Goal: Task Accomplishment & Management: Manage account settings

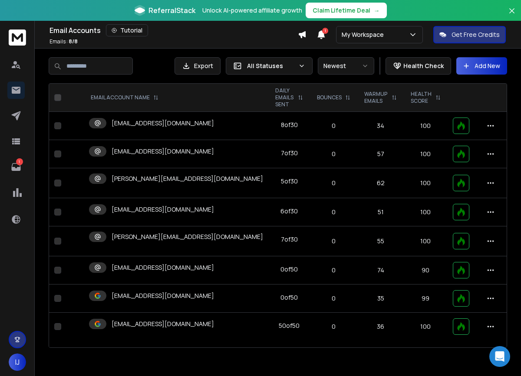
click at [483, 62] on button "Add New" at bounding box center [481, 65] width 51 height 17
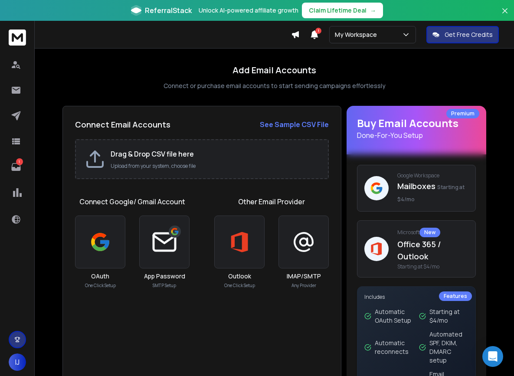
click at [302, 257] on div at bounding box center [304, 242] width 50 height 53
click at [19, 165] on p "1" at bounding box center [19, 161] width 7 height 7
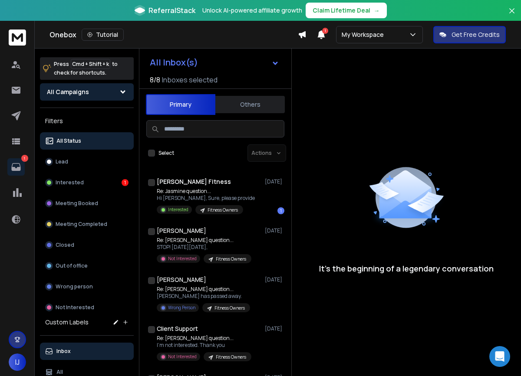
click at [111, 95] on button "All Campaigns" at bounding box center [87, 91] width 94 height 17
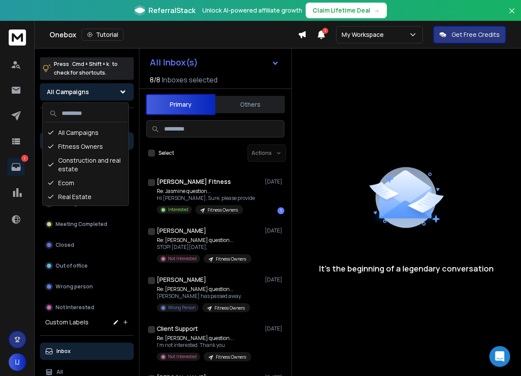
click at [111, 95] on button "All Campaigns" at bounding box center [87, 91] width 94 height 17
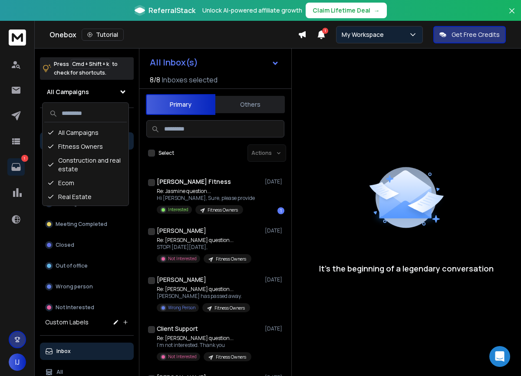
click at [399, 36] on div "My Workspace" at bounding box center [380, 34] width 76 height 9
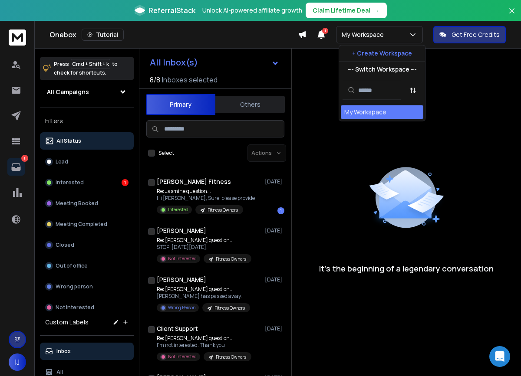
click at [385, 72] on p "--- Switch Workspace ---" at bounding box center [382, 69] width 69 height 9
click at [370, 115] on div "My Workspace" at bounding box center [365, 112] width 42 height 9
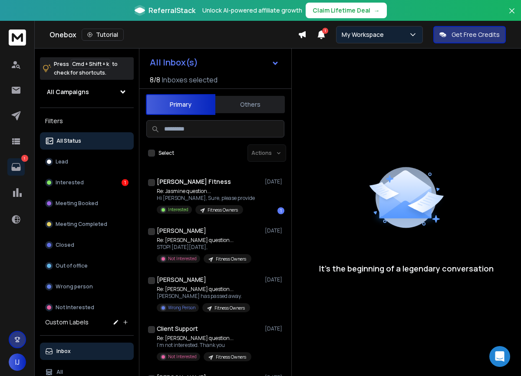
click at [394, 36] on div "My Workspace" at bounding box center [380, 34] width 76 height 9
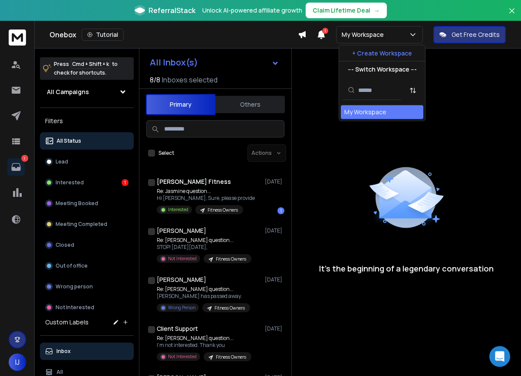
click at [376, 51] on p "+ Create Workspace" at bounding box center [382, 53] width 60 height 9
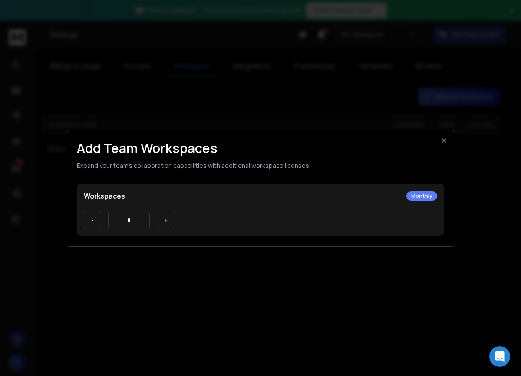
click at [417, 196] on div "Monthly" at bounding box center [421, 196] width 31 height 10
click at [444, 141] on icon "button" at bounding box center [443, 140] width 3 height 3
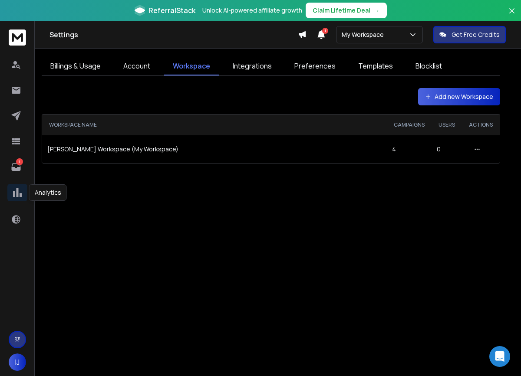
click at [11, 192] on icon at bounding box center [17, 192] width 13 height 13
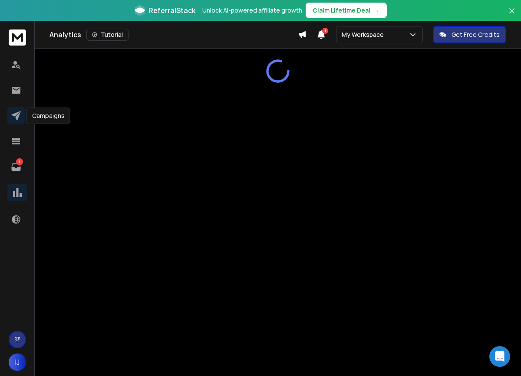
click at [17, 115] on icon at bounding box center [16, 116] width 10 height 10
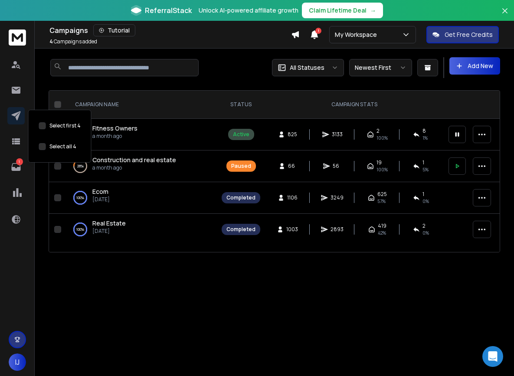
click at [56, 103] on button "Select first 4" at bounding box center [57, 104] width 7 height 7
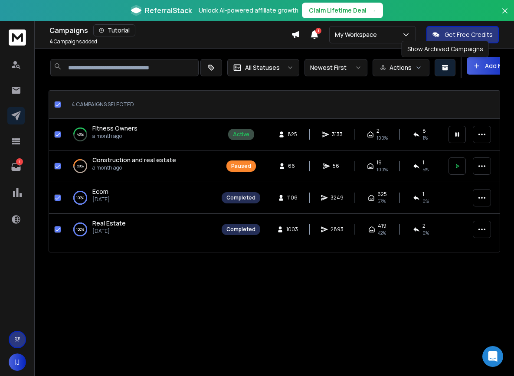
click at [442, 71] on button at bounding box center [445, 67] width 21 height 17
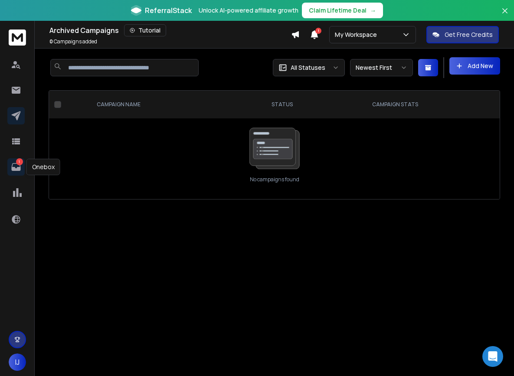
click at [14, 168] on icon at bounding box center [15, 167] width 9 height 8
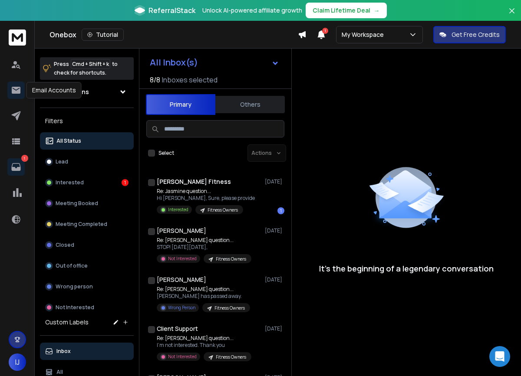
click at [16, 91] on icon at bounding box center [16, 90] width 9 height 7
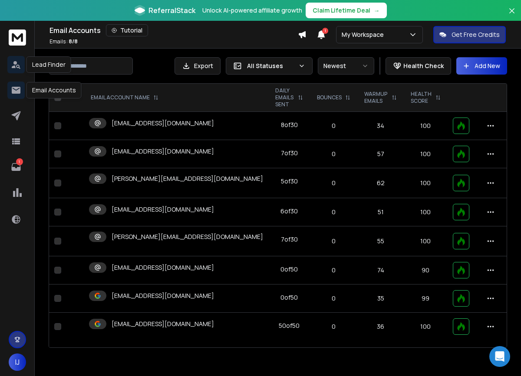
click at [15, 63] on circle at bounding box center [14, 62] width 3 height 3
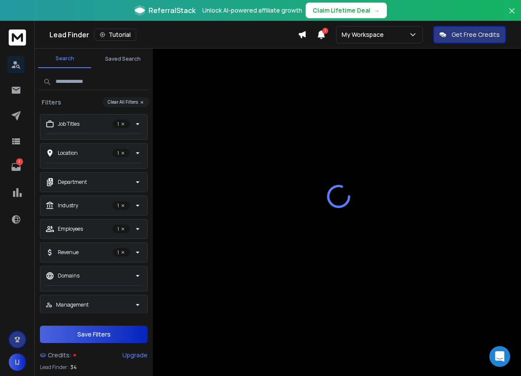
click at [13, 76] on div at bounding box center [17, 66] width 20 height 20
click at [14, 91] on icon at bounding box center [16, 90] width 9 height 7
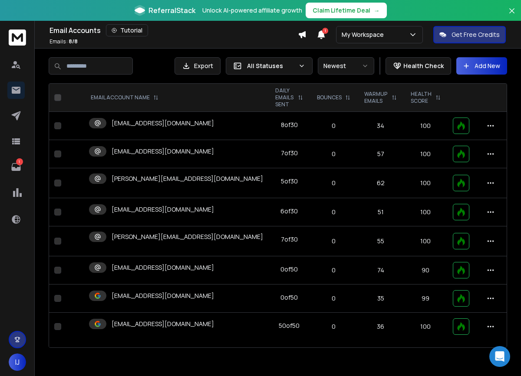
click at [485, 68] on button "Add New" at bounding box center [481, 65] width 51 height 17
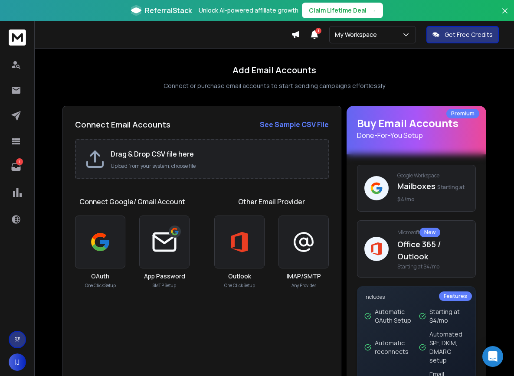
click at [20, 39] on icon at bounding box center [17, 38] width 17 height 16
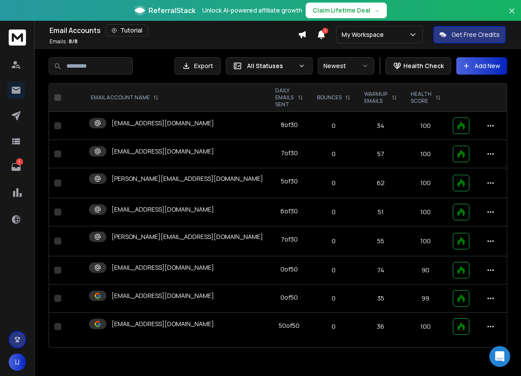
click at [168, 125] on p "[EMAIL_ADDRESS][DOMAIN_NAME]" at bounding box center [163, 123] width 102 height 9
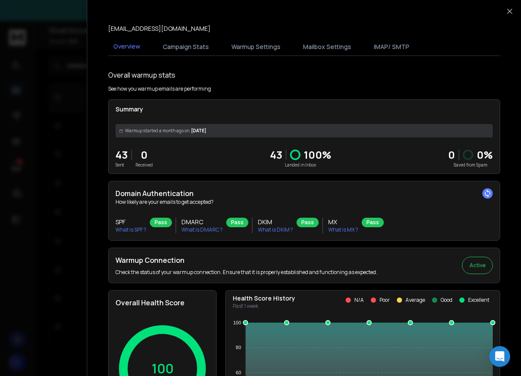
click at [385, 46] on button "IMAP/ SMTP" at bounding box center [392, 46] width 46 height 19
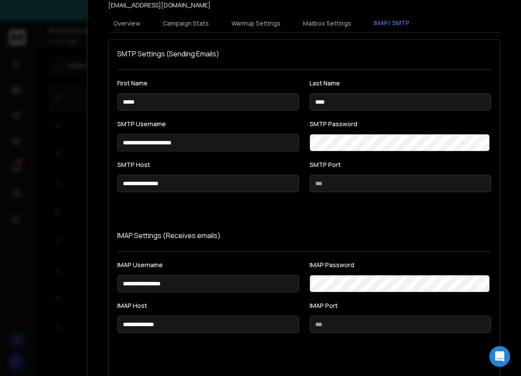
scroll to position [25, 0]
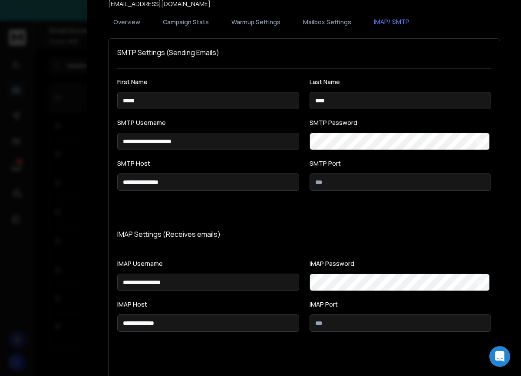
click at [59, 187] on div at bounding box center [260, 188] width 521 height 376
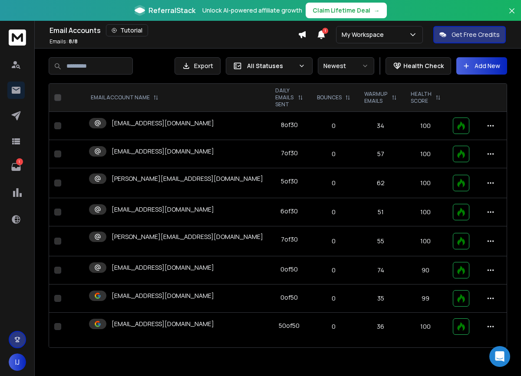
click at [23, 38] on icon at bounding box center [17, 38] width 17 height 16
click at [479, 68] on button "Add New" at bounding box center [481, 65] width 51 height 17
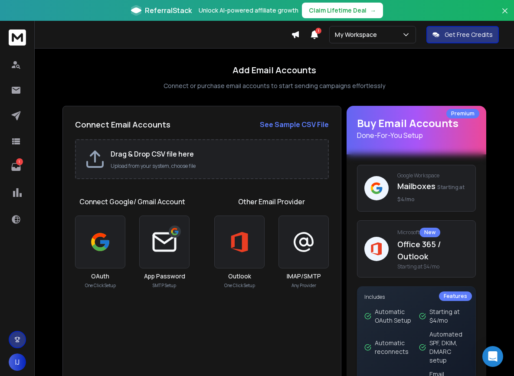
click at [296, 124] on strong "See Sample CSV File" at bounding box center [294, 125] width 69 height 10
click at [18, 36] on icon at bounding box center [17, 38] width 17 height 16
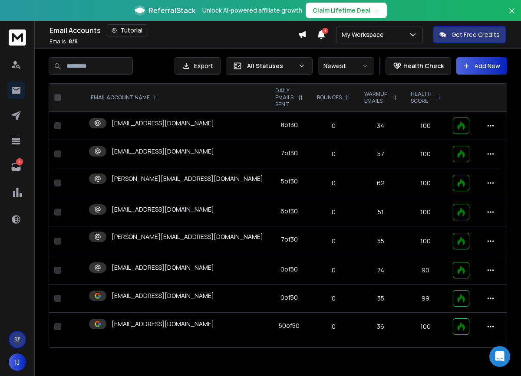
click at [491, 128] on icon at bounding box center [491, 126] width 8 height 8
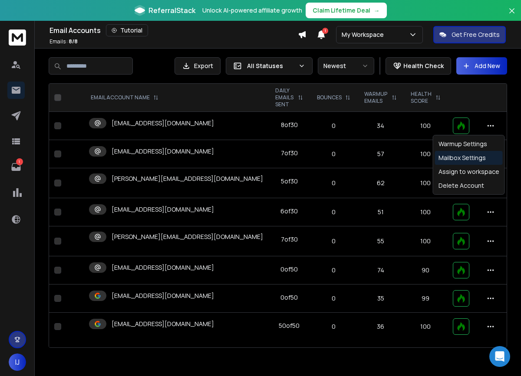
click at [474, 158] on div "Mailbox Settings" at bounding box center [469, 158] width 68 height 14
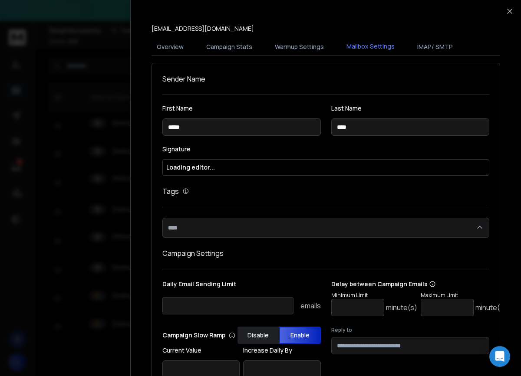
click at [435, 43] on button "IMAP/ SMTP" at bounding box center [435, 46] width 46 height 19
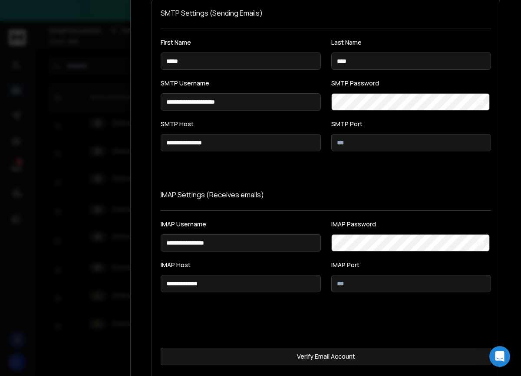
scroll to position [65, 0]
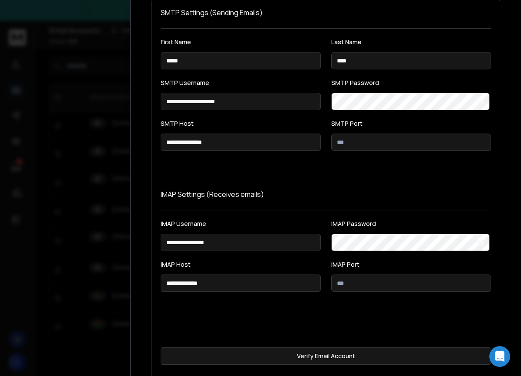
click at [478, 244] on icon at bounding box center [480, 243] width 6 height 6
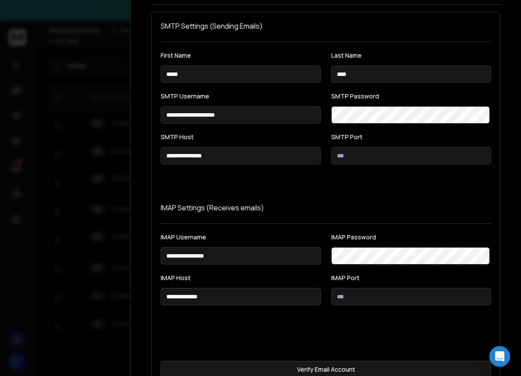
scroll to position [0, 0]
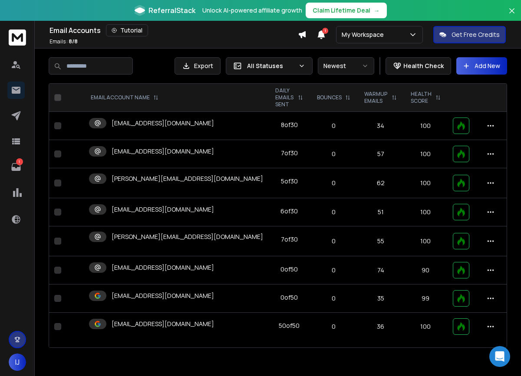
click at [488, 240] on icon at bounding box center [491, 241] width 8 height 8
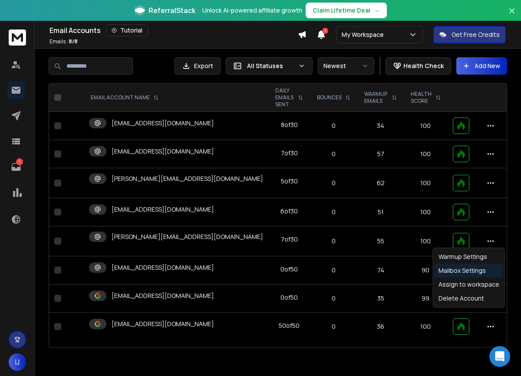
click at [472, 268] on div "Mailbox Settings" at bounding box center [469, 271] width 68 height 14
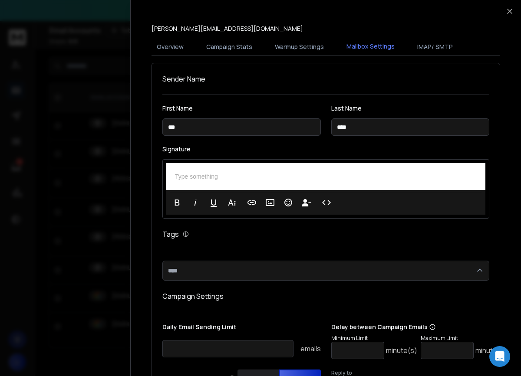
click at [423, 41] on button "IMAP/ SMTP" at bounding box center [435, 46] width 46 height 19
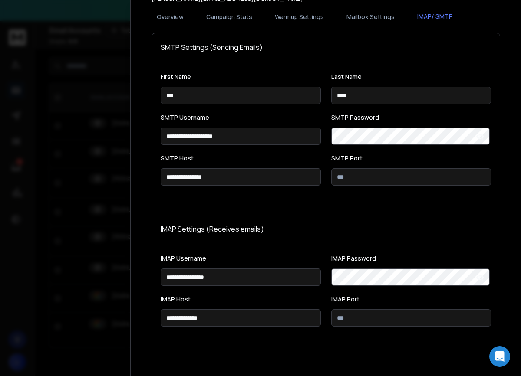
scroll to position [32, 0]
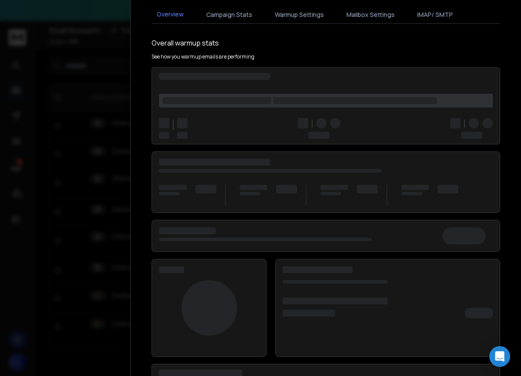
click at [99, 247] on div at bounding box center [260, 188] width 521 height 376
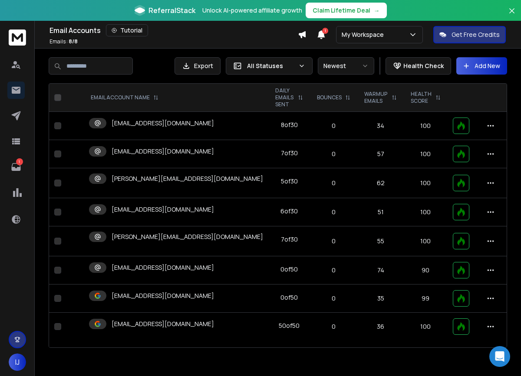
click at [495, 269] on button at bounding box center [491, 270] width 22 height 15
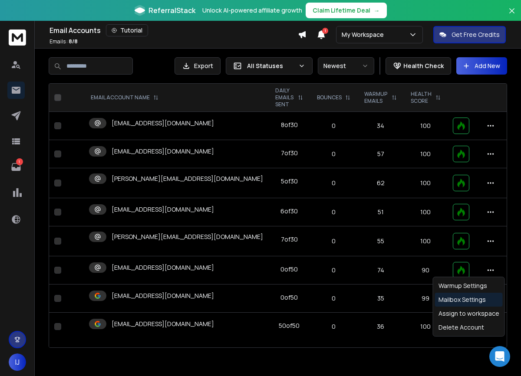
click at [470, 300] on div "Mailbox Settings" at bounding box center [469, 300] width 68 height 14
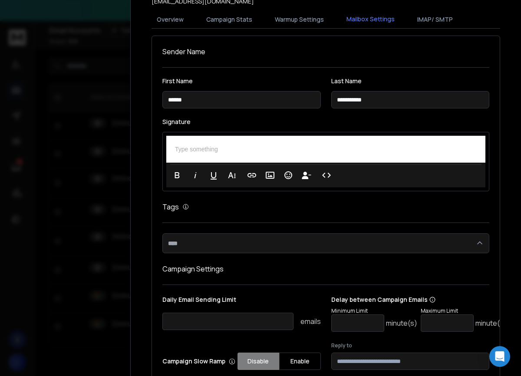
scroll to position [0, 0]
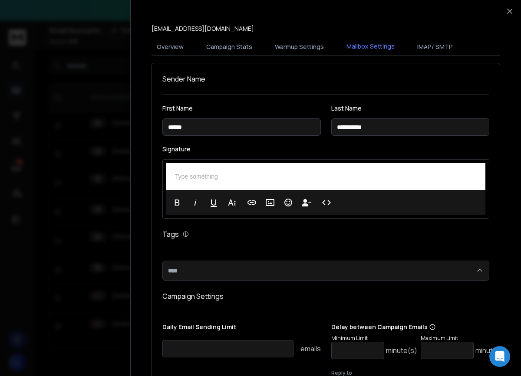
click at [310, 44] on button "Warmup Settings" at bounding box center [299, 46] width 59 height 19
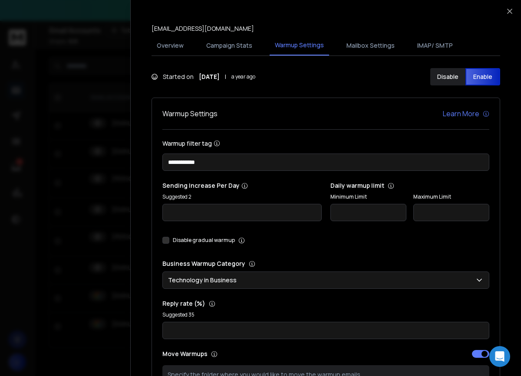
click at [375, 42] on button "Mailbox Settings" at bounding box center [370, 45] width 59 height 19
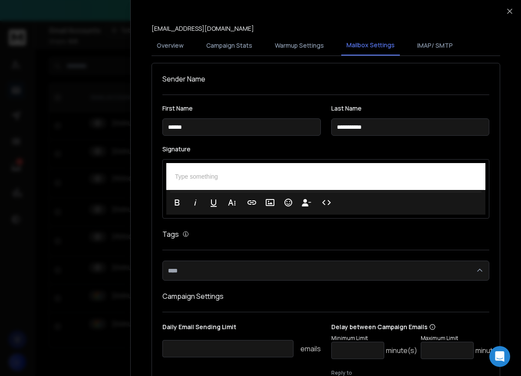
click at [431, 44] on button "IMAP/ SMTP" at bounding box center [435, 45] width 46 height 19
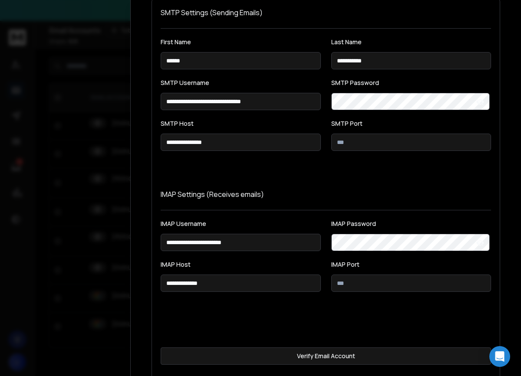
scroll to position [71, 0]
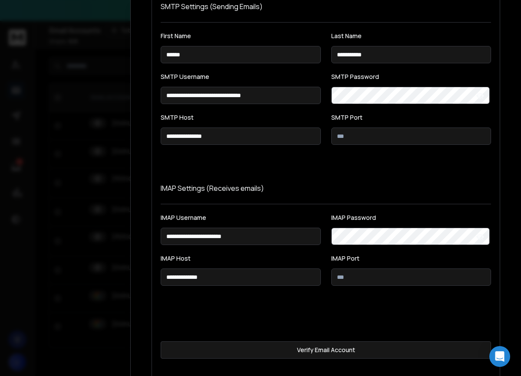
click at [479, 241] on icon at bounding box center [480, 237] width 8 height 8
click at [96, 281] on div at bounding box center [260, 188] width 521 height 376
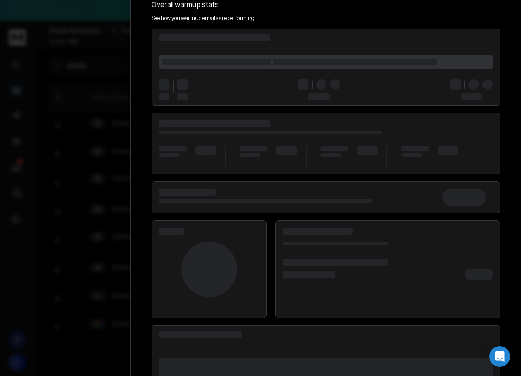
scroll to position [4, 0]
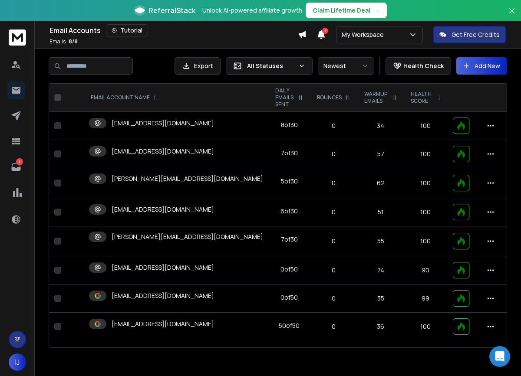
click at [476, 69] on button "Add New" at bounding box center [481, 65] width 51 height 17
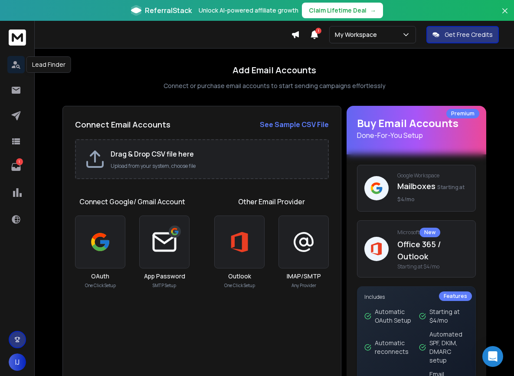
click at [16, 67] on icon at bounding box center [16, 64] width 10 height 10
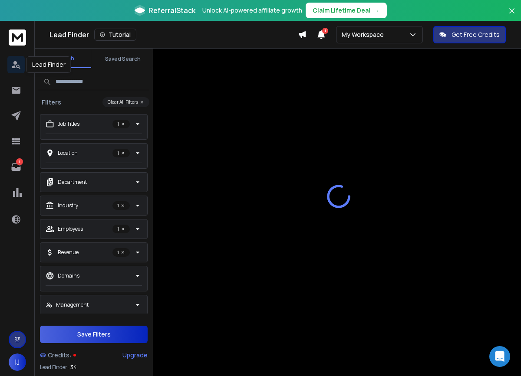
click at [16, 37] on icon at bounding box center [17, 38] width 17 height 16
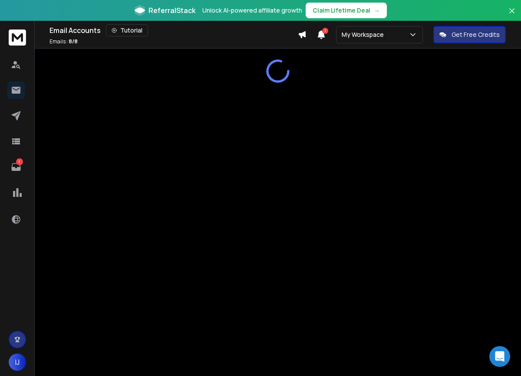
click at [16, 37] on icon at bounding box center [17, 38] width 17 height 16
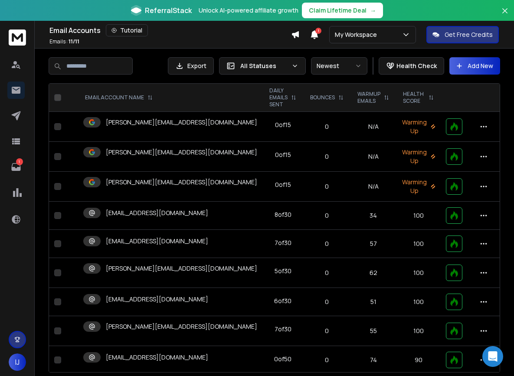
click at [149, 212] on p "[EMAIL_ADDRESS][DOMAIN_NAME]" at bounding box center [157, 213] width 102 height 9
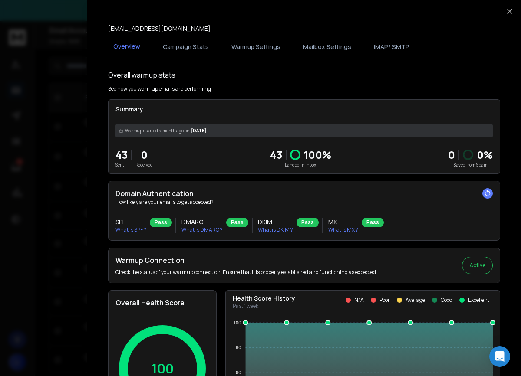
click at [390, 40] on button "IMAP/ SMTP" at bounding box center [392, 46] width 46 height 19
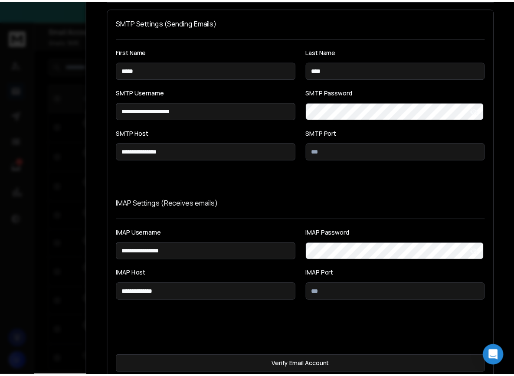
scroll to position [56, 0]
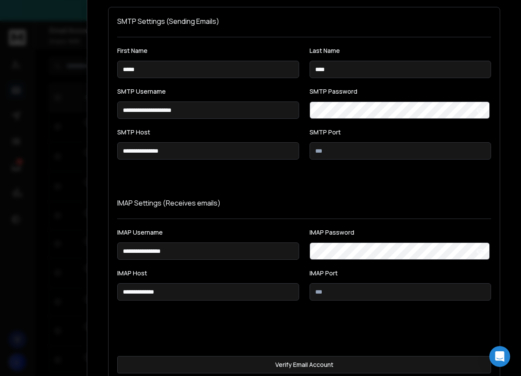
click at [48, 112] on div at bounding box center [260, 188] width 521 height 376
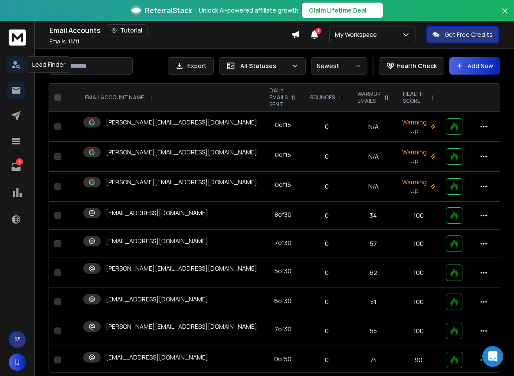
click at [11, 67] on icon at bounding box center [16, 64] width 10 height 10
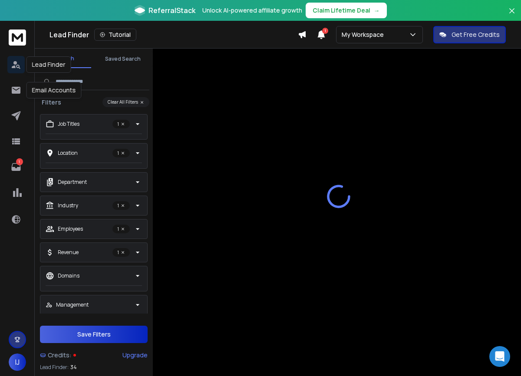
click at [14, 38] on icon at bounding box center [17, 38] width 17 height 16
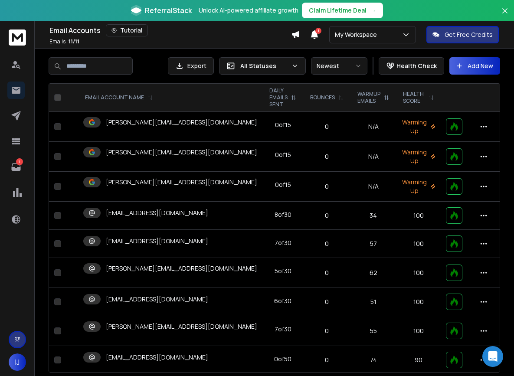
click at [469, 68] on button "Add New" at bounding box center [475, 65] width 51 height 17
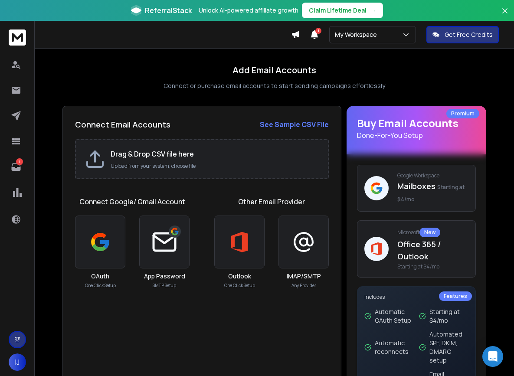
click at [175, 168] on p "Upload from your system, choose file" at bounding box center [215, 166] width 209 height 7
type input "**********"
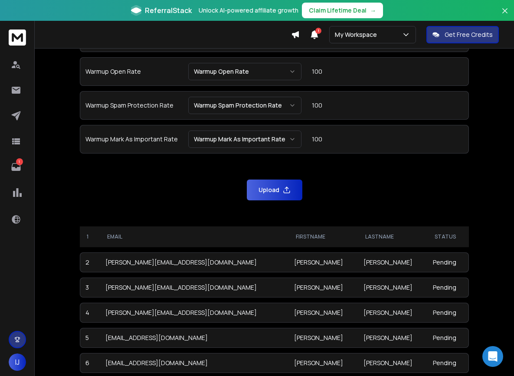
scroll to position [735, 0]
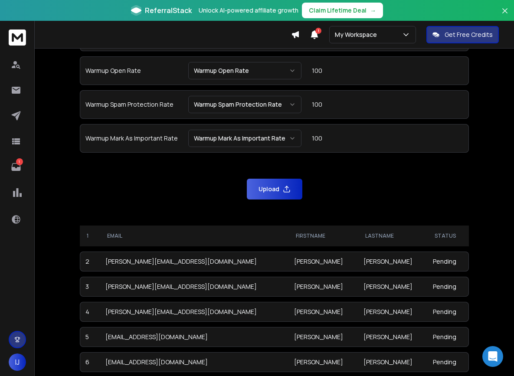
click at [272, 185] on p "Upload" at bounding box center [269, 189] width 21 height 9
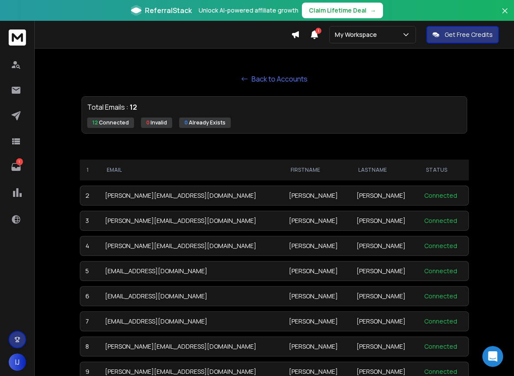
scroll to position [976, 0]
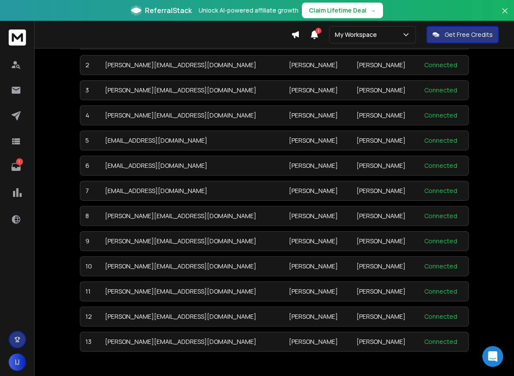
click at [19, 42] on icon at bounding box center [17, 38] width 17 height 16
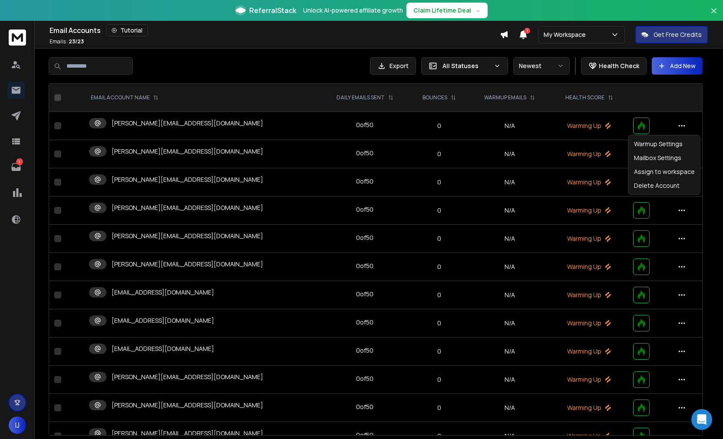
click at [521, 120] on button at bounding box center [682, 126] width 30 height 15
click at [521, 170] on div "Assign to workspace" at bounding box center [664, 172] width 68 height 14
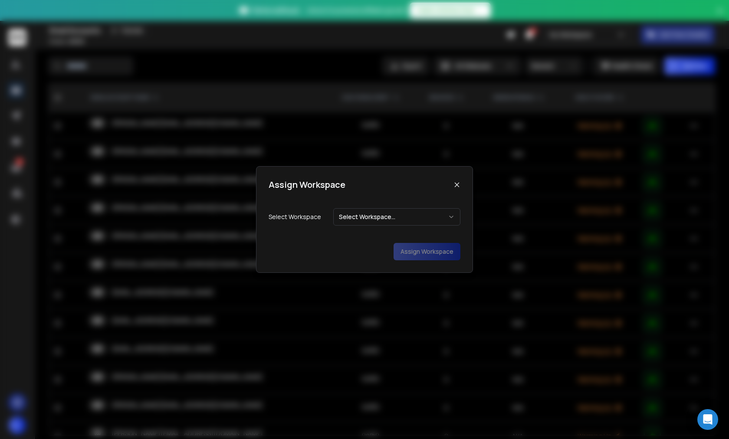
click at [426, 205] on div "Assign Workspace" at bounding box center [365, 194] width 192 height 30
click at [417, 218] on button "Select Workspace..." at bounding box center [396, 216] width 127 height 17
click at [462, 183] on div "Assign Workspace Select Workspace Select Workspace... Assign Workspace" at bounding box center [364, 219] width 217 height 107
click at [455, 185] on icon at bounding box center [457, 184] width 7 height 7
